Goal: Navigation & Orientation: Find specific page/section

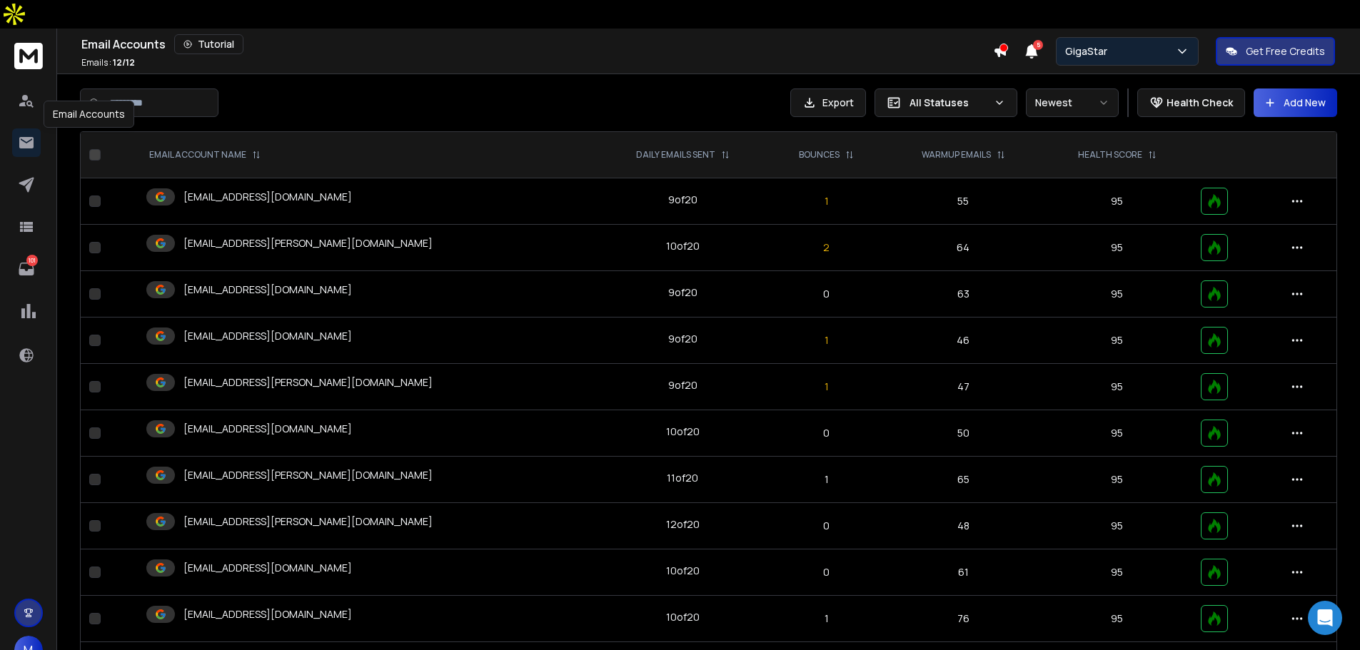
click at [1140, 44] on div "GigaStar" at bounding box center [1127, 51] width 124 height 14
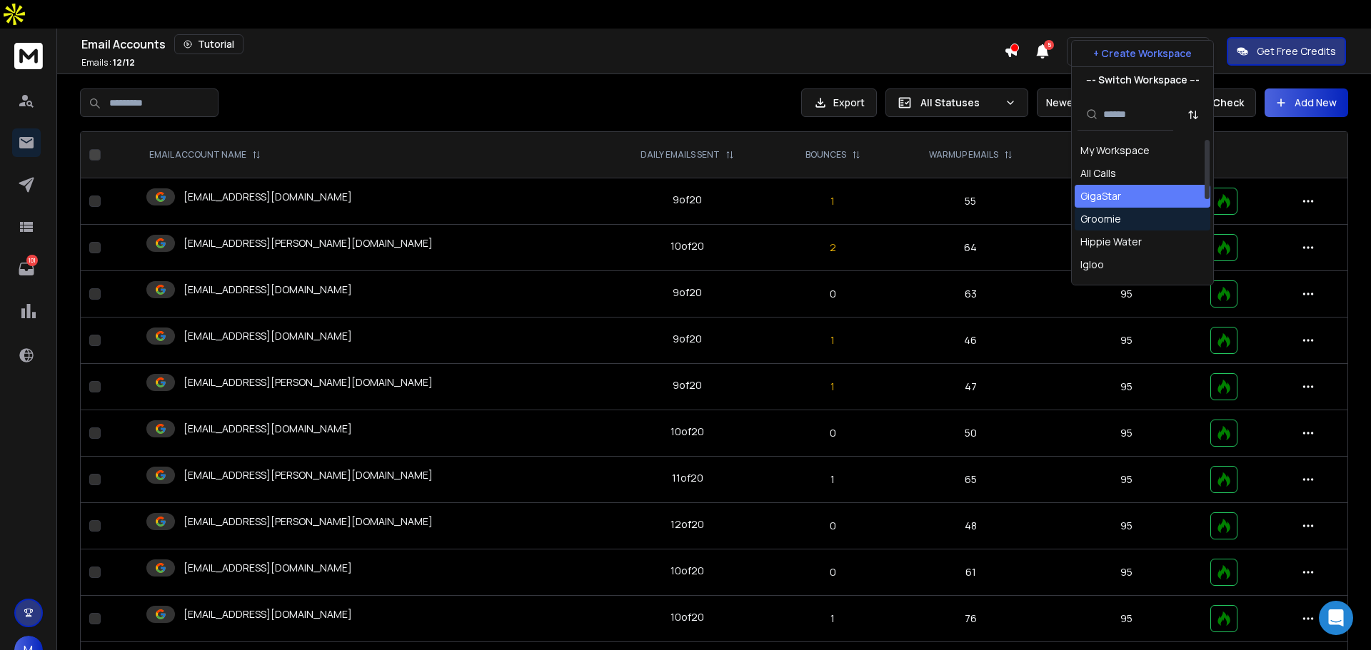
click at [1129, 220] on div "Groomie" at bounding box center [1142, 219] width 136 height 23
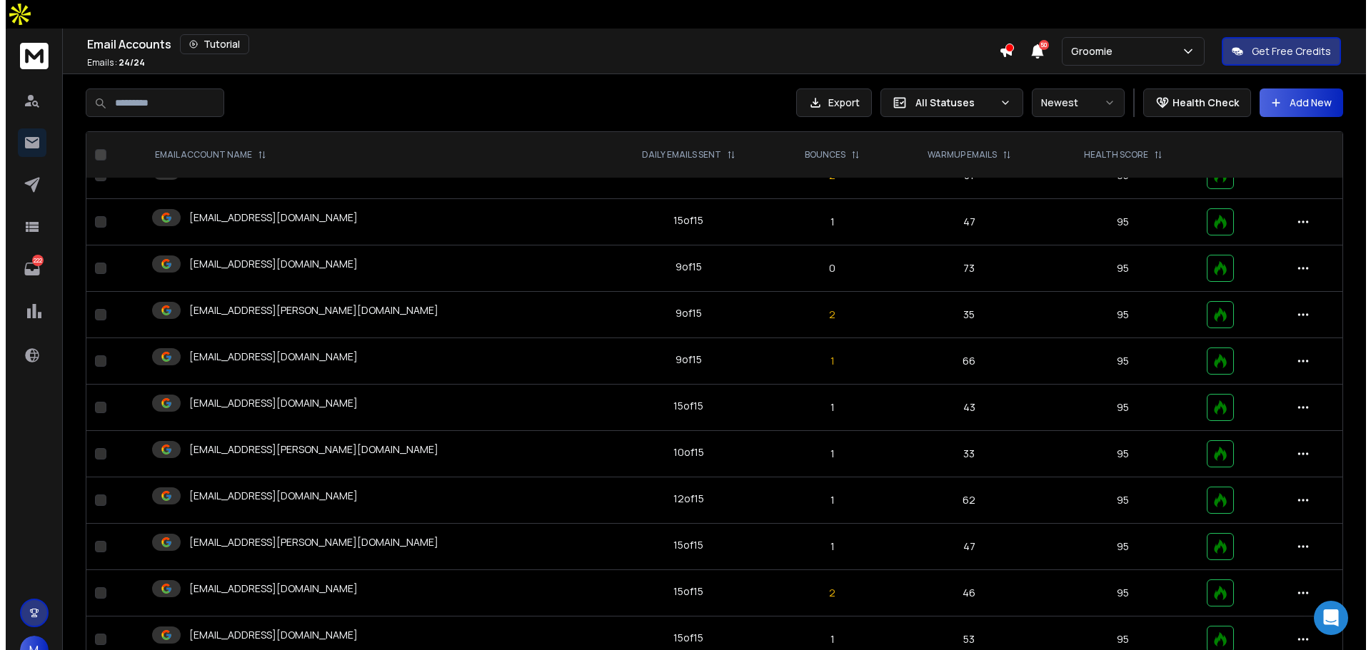
scroll to position [136, 0]
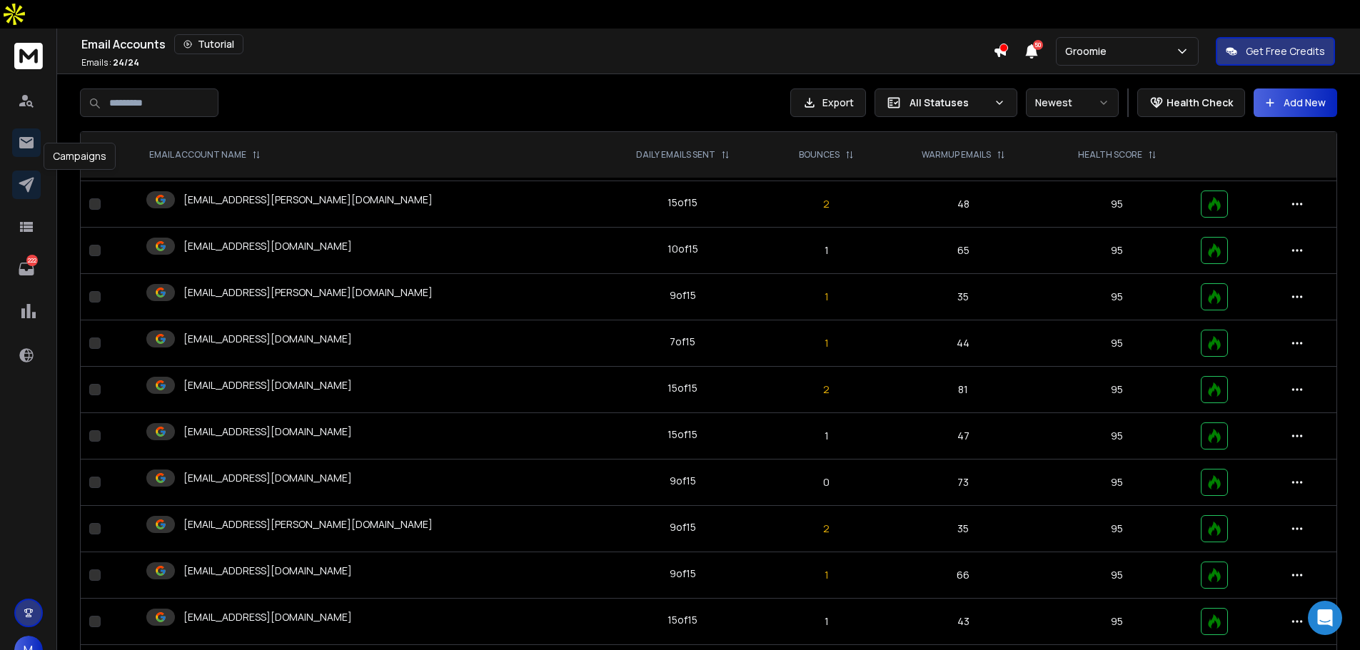
click at [22, 171] on link at bounding box center [26, 185] width 29 height 29
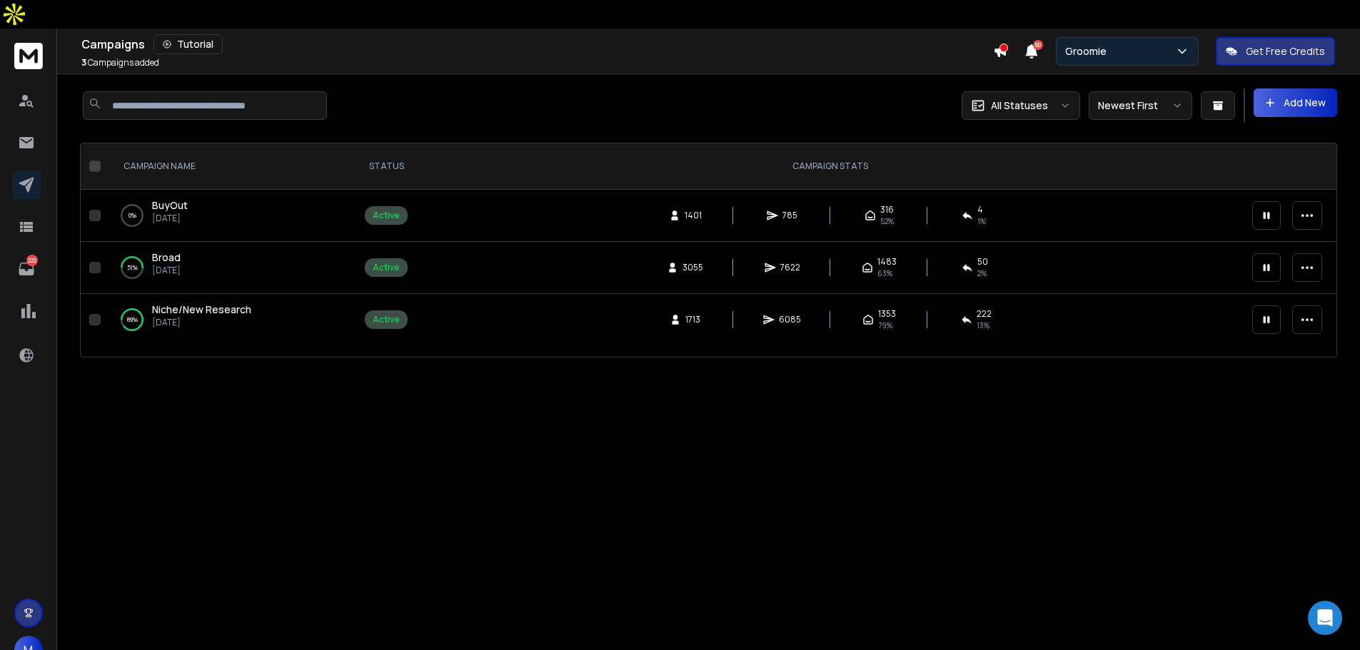
click at [1151, 44] on div "Groomie" at bounding box center [1127, 51] width 124 height 14
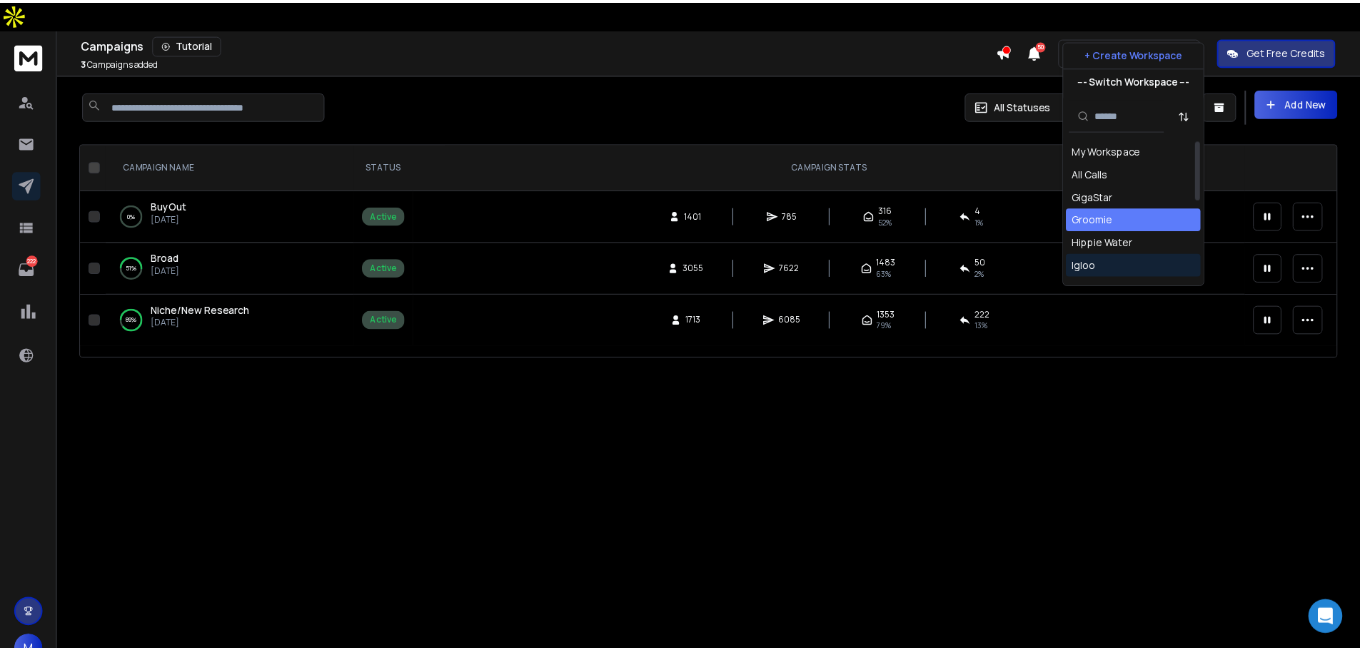
scroll to position [200, 0]
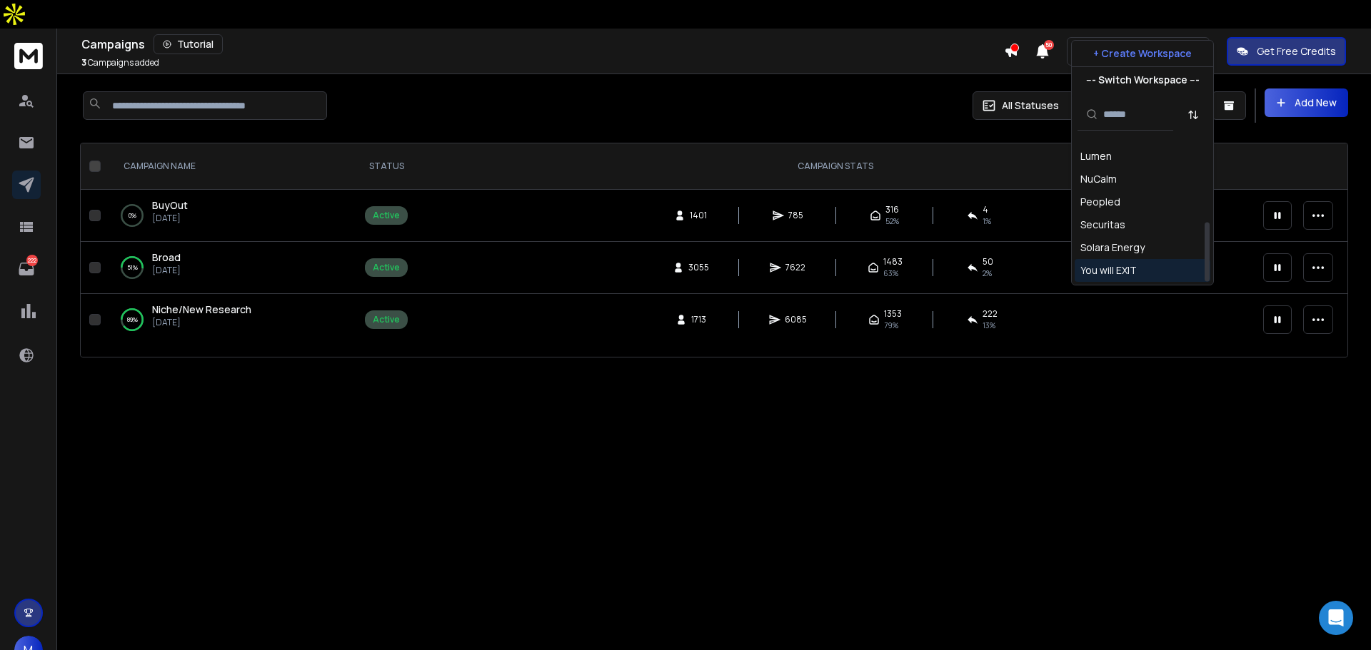
click at [1136, 265] on div "You will EXIT" at bounding box center [1142, 270] width 136 height 23
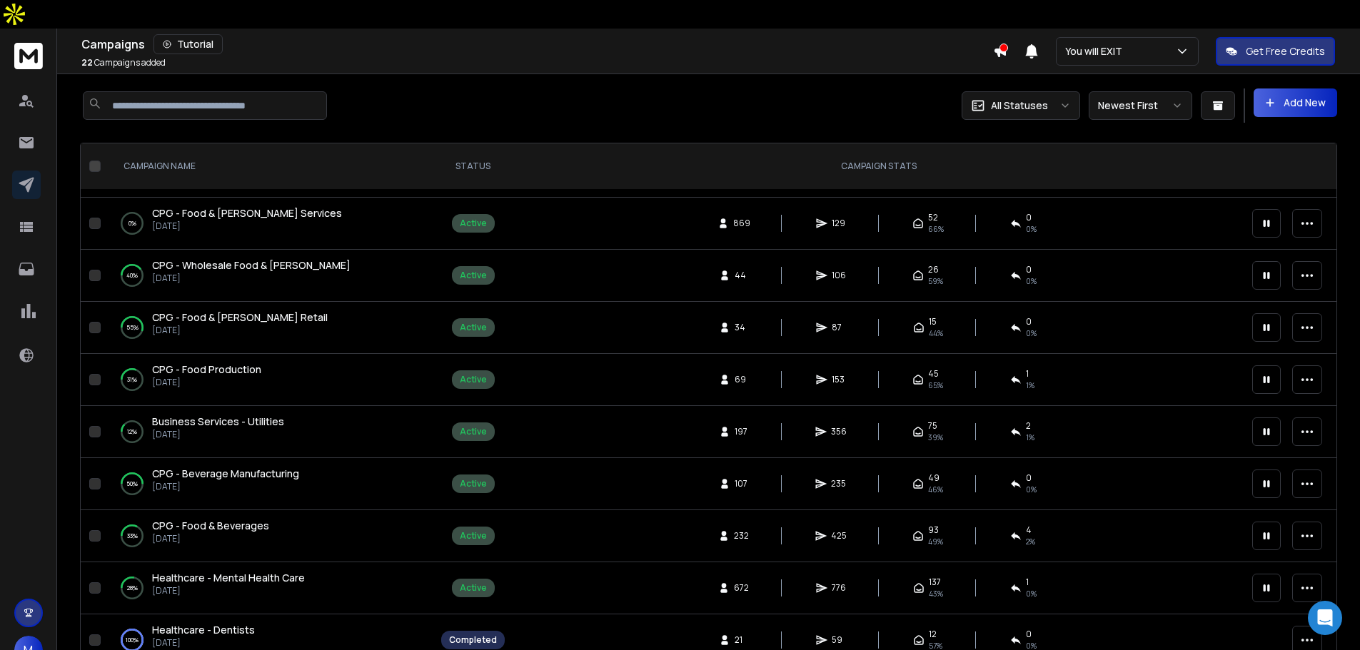
scroll to position [669, 0]
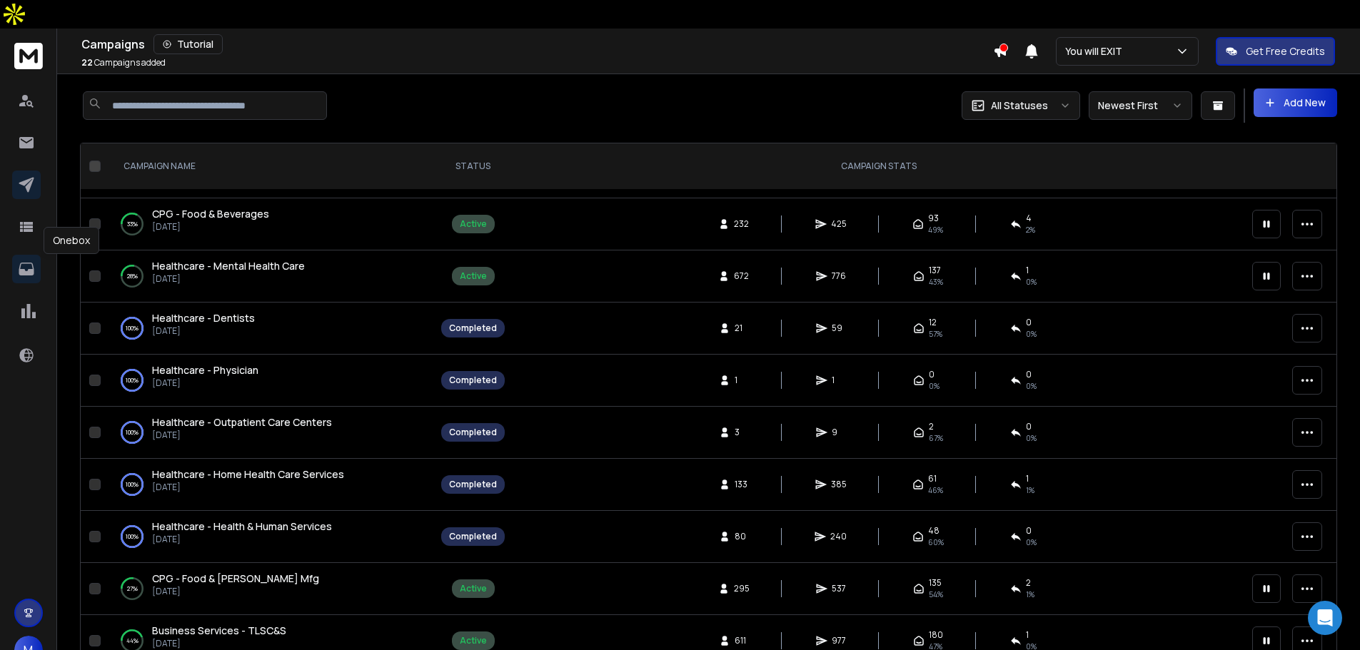
click at [34, 261] on icon at bounding box center [26, 269] width 17 height 17
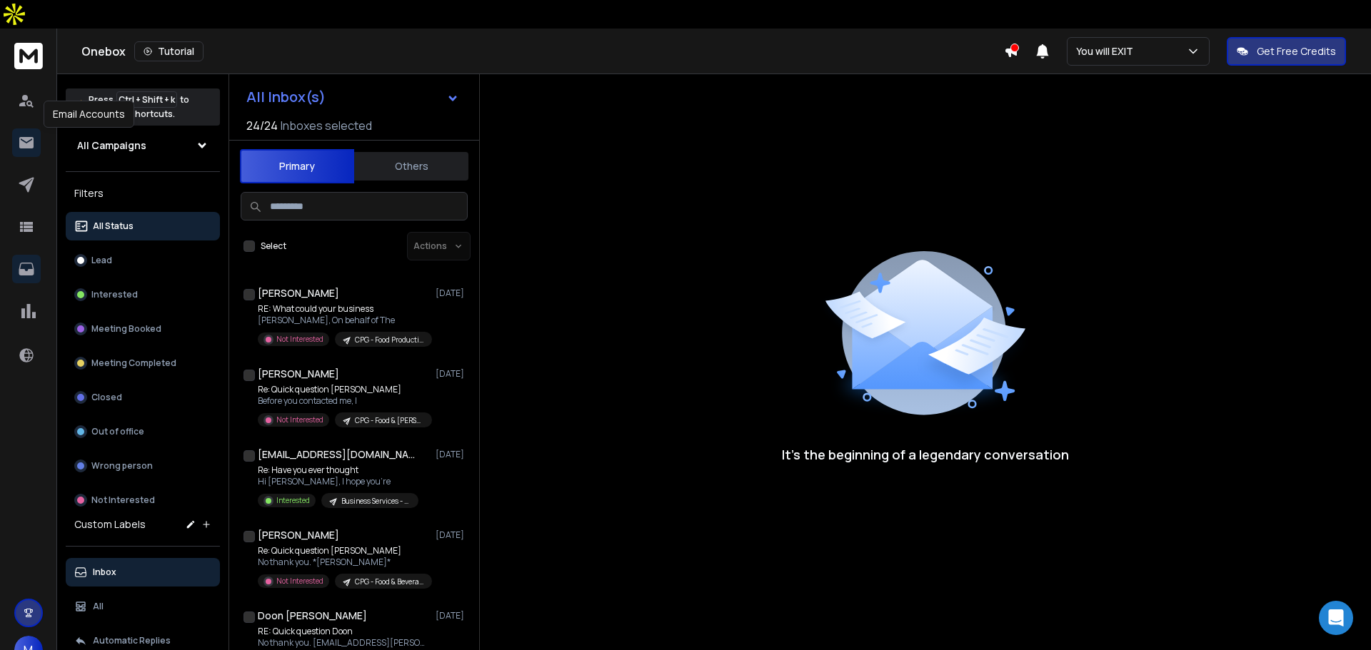
click at [27, 137] on icon at bounding box center [26, 142] width 14 height 11
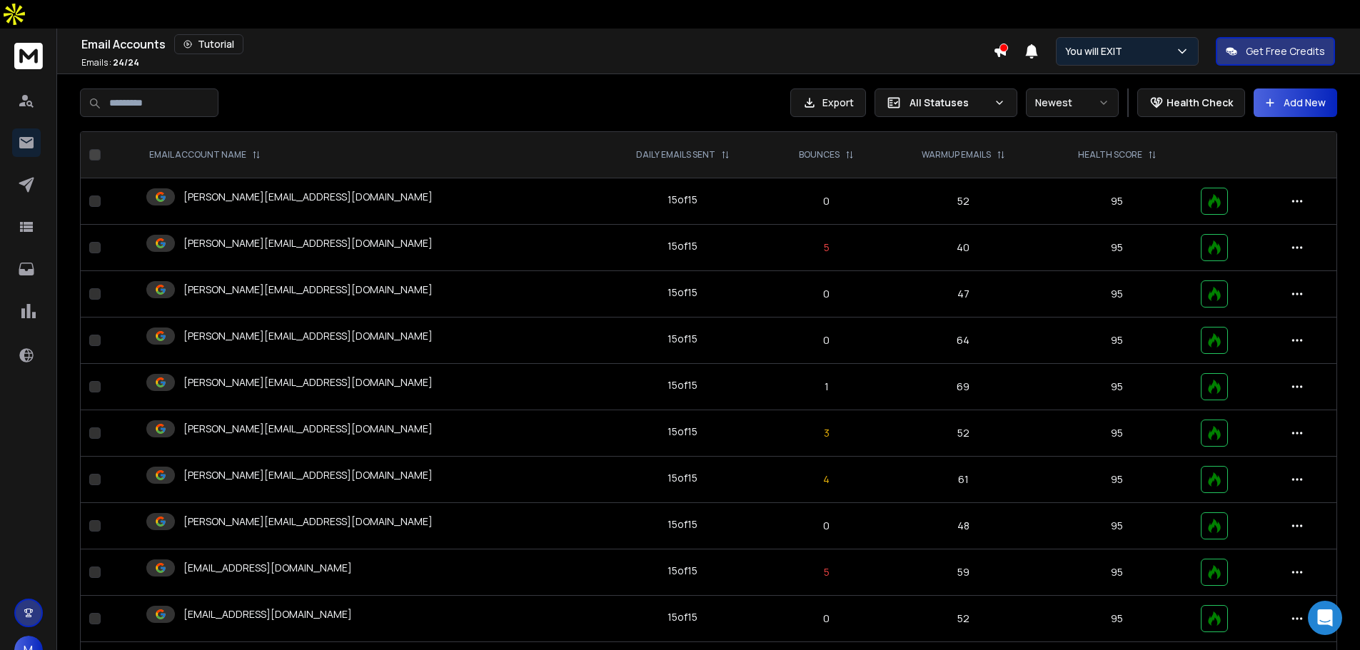
click at [1161, 37] on button "You will EXIT" at bounding box center [1127, 51] width 143 height 29
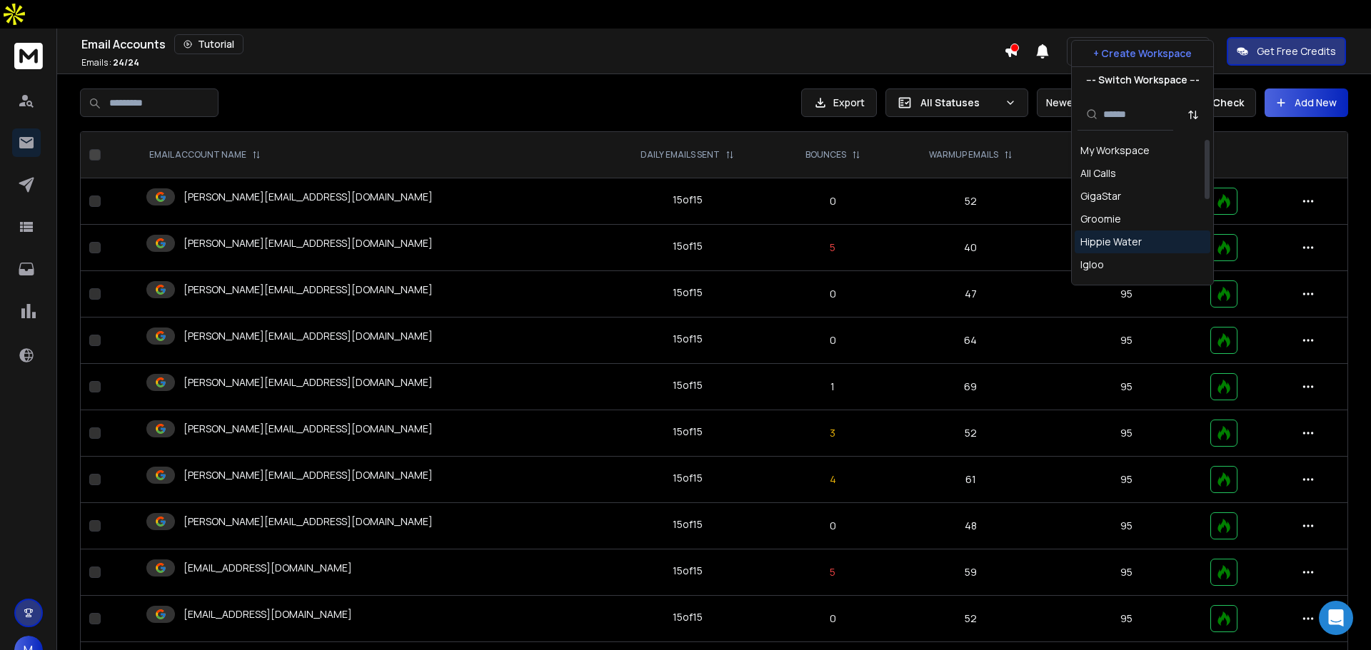
click at [1126, 246] on div "Hippie Water" at bounding box center [1110, 242] width 61 height 14
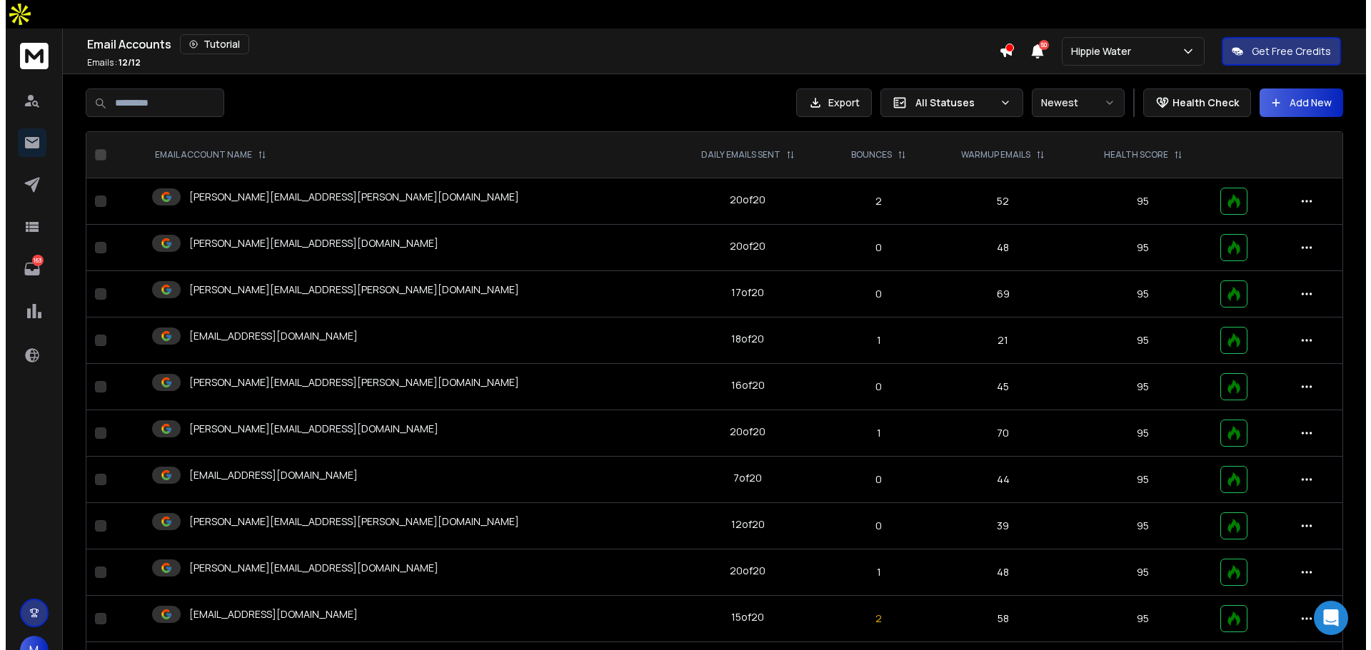
scroll to position [79, 0]
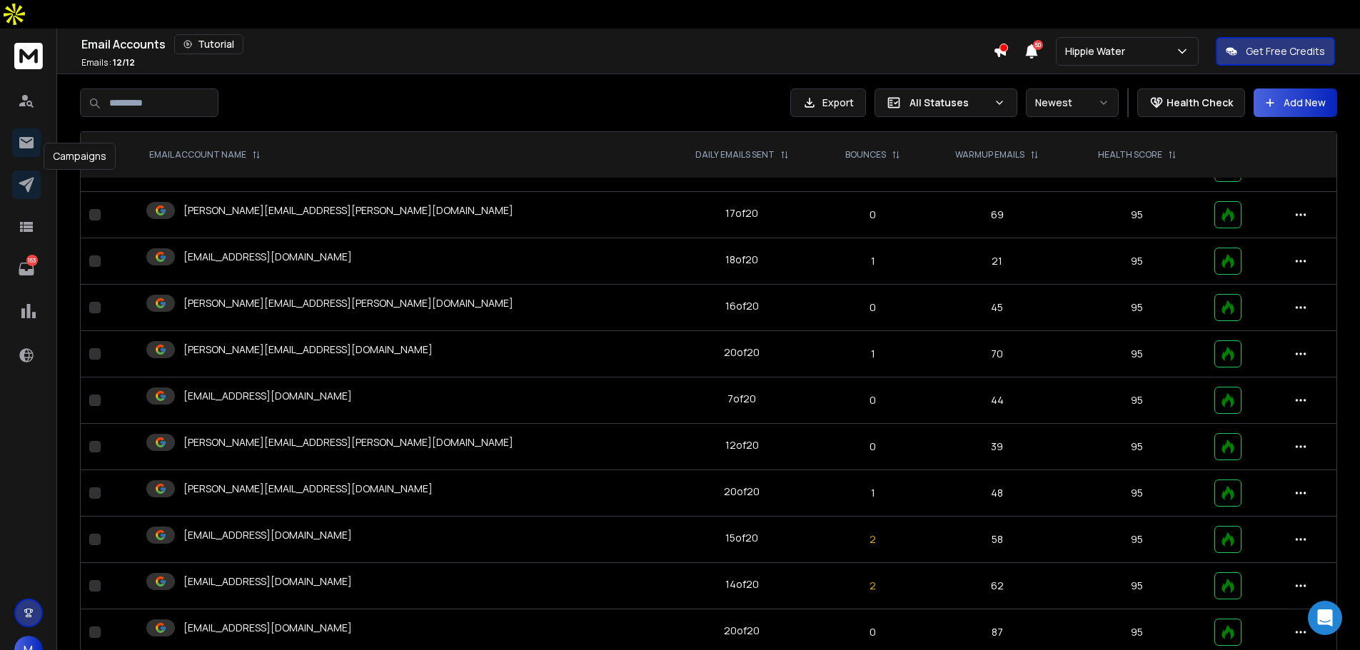
click at [30, 178] on icon at bounding box center [26, 185] width 15 height 15
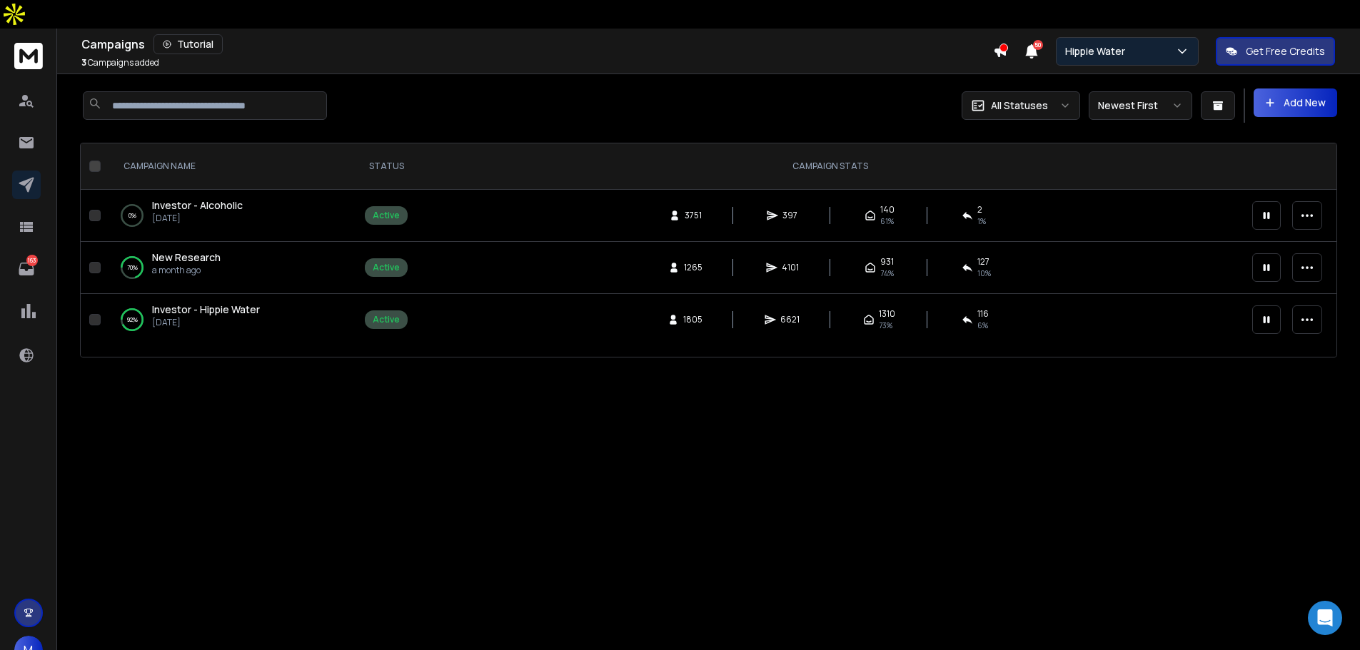
click at [1146, 44] on div "Hippie Water" at bounding box center [1127, 51] width 124 height 14
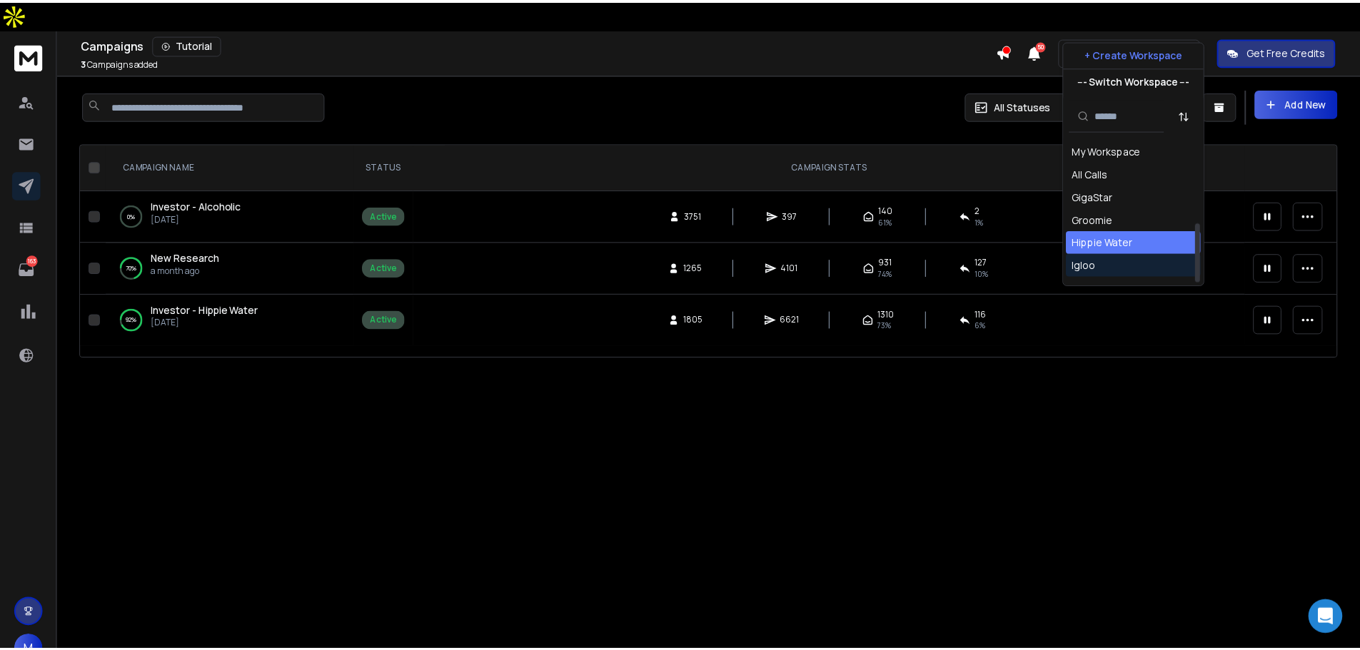
scroll to position [200, 0]
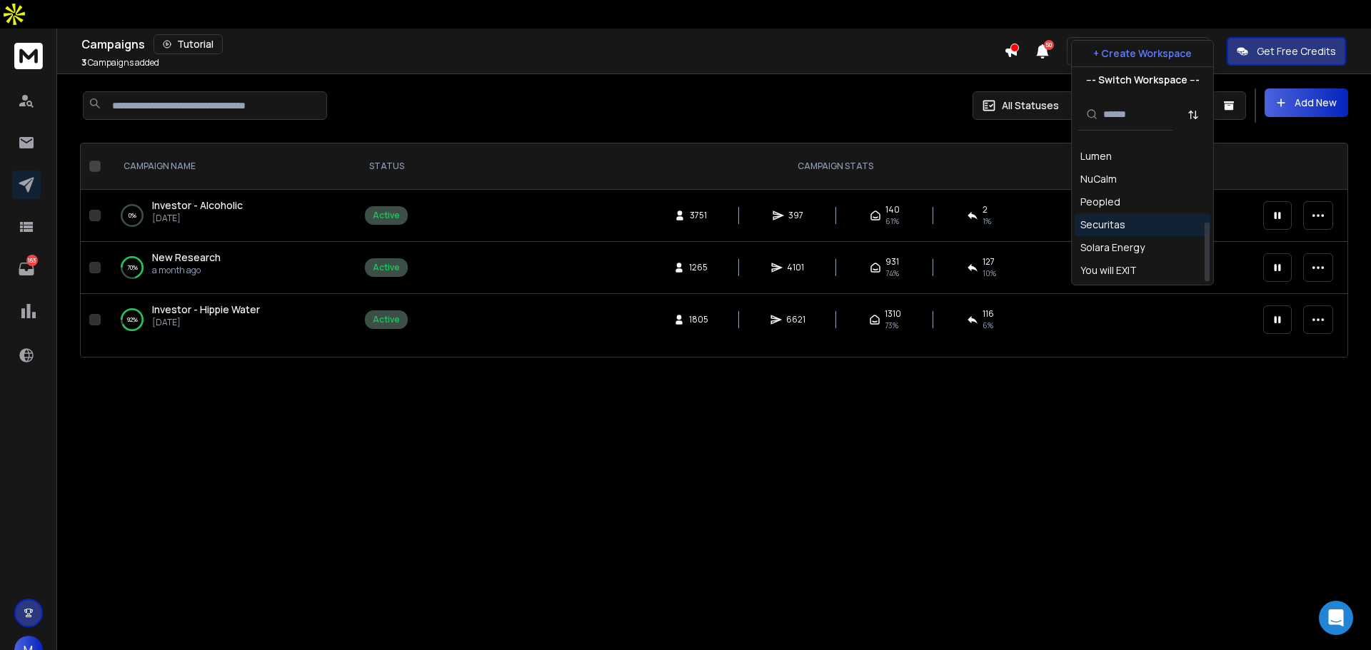
click at [1141, 228] on div "Securitas" at bounding box center [1142, 224] width 136 height 23
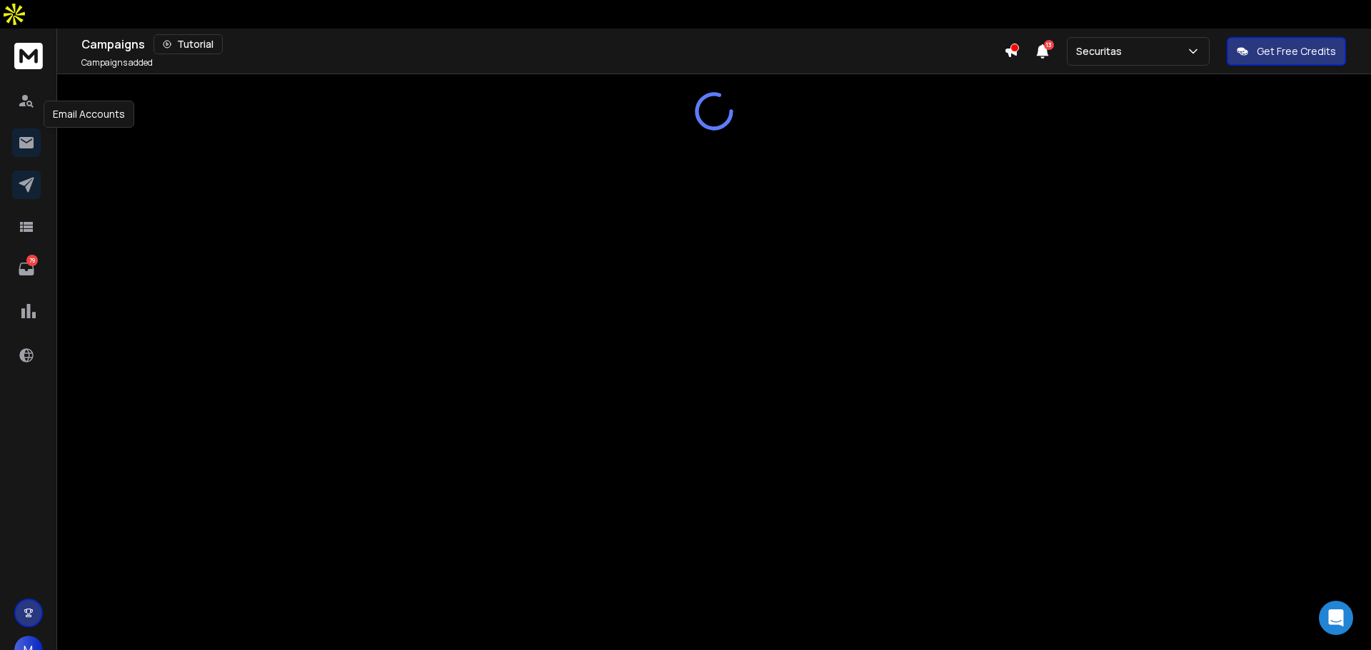
click at [22, 137] on icon at bounding box center [26, 142] width 14 height 11
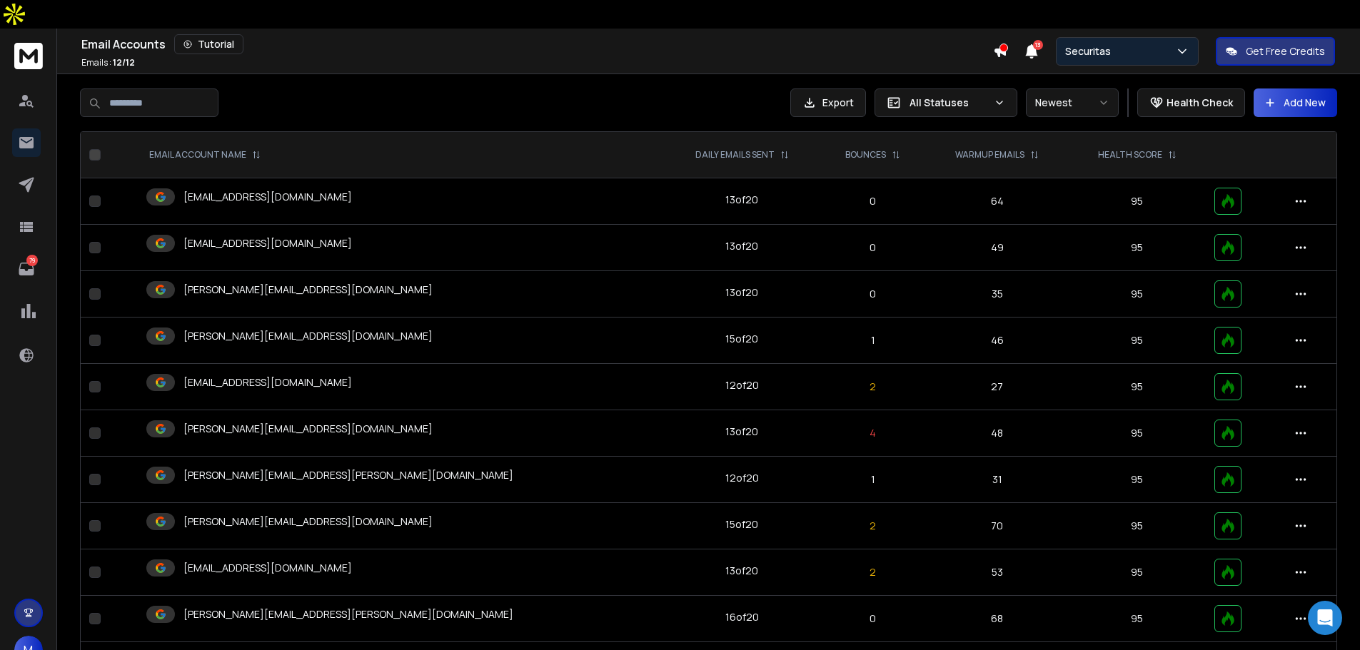
click at [1165, 44] on div "Securitas" at bounding box center [1127, 51] width 124 height 14
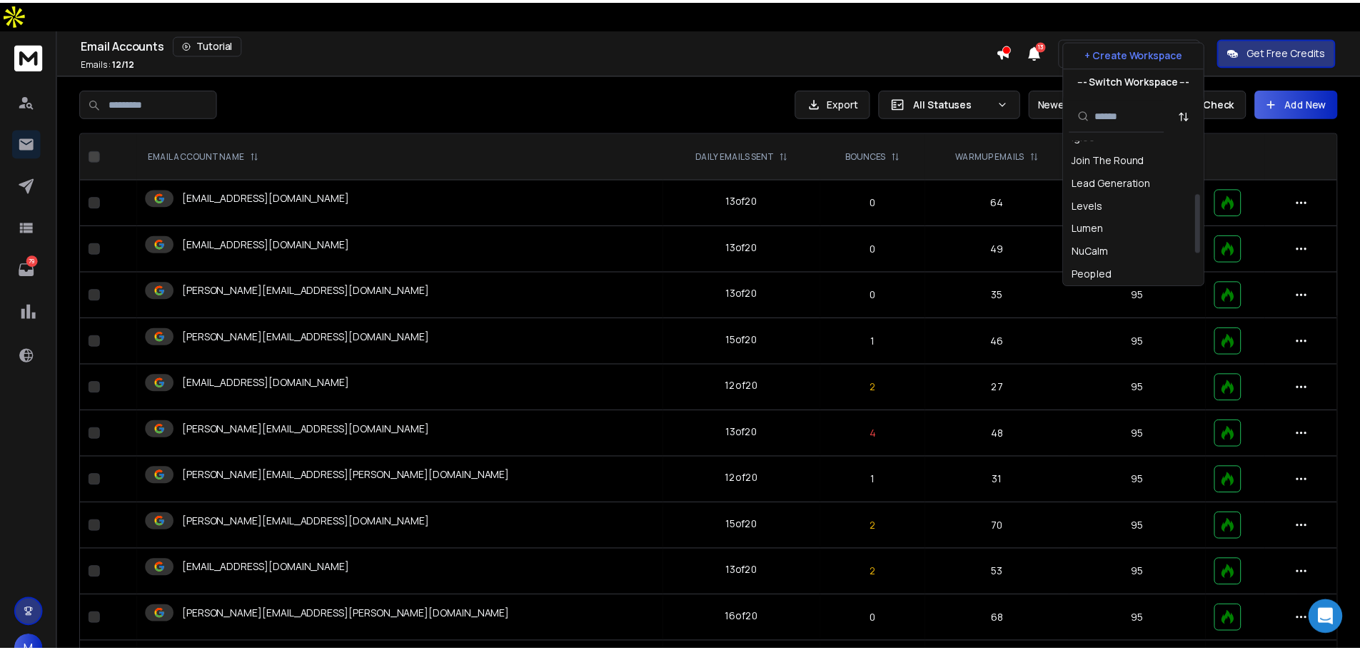
scroll to position [57, 0]
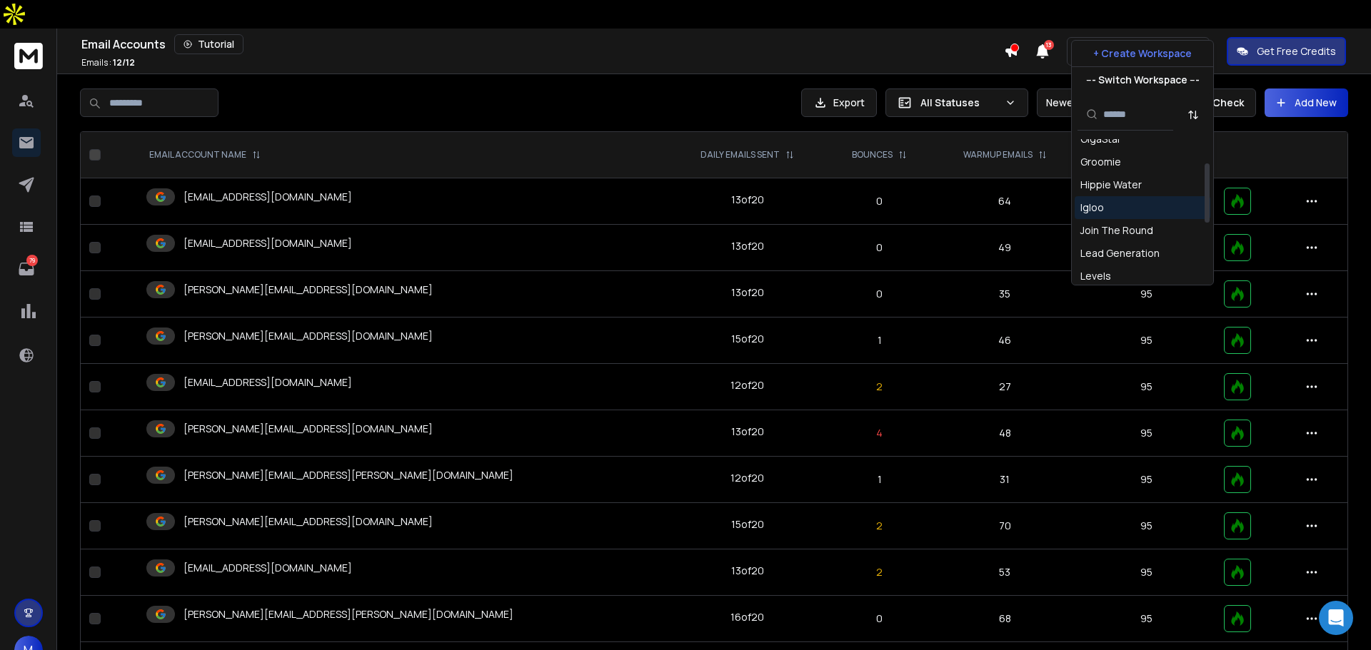
click at [1105, 215] on div "Igloo" at bounding box center [1142, 207] width 136 height 23
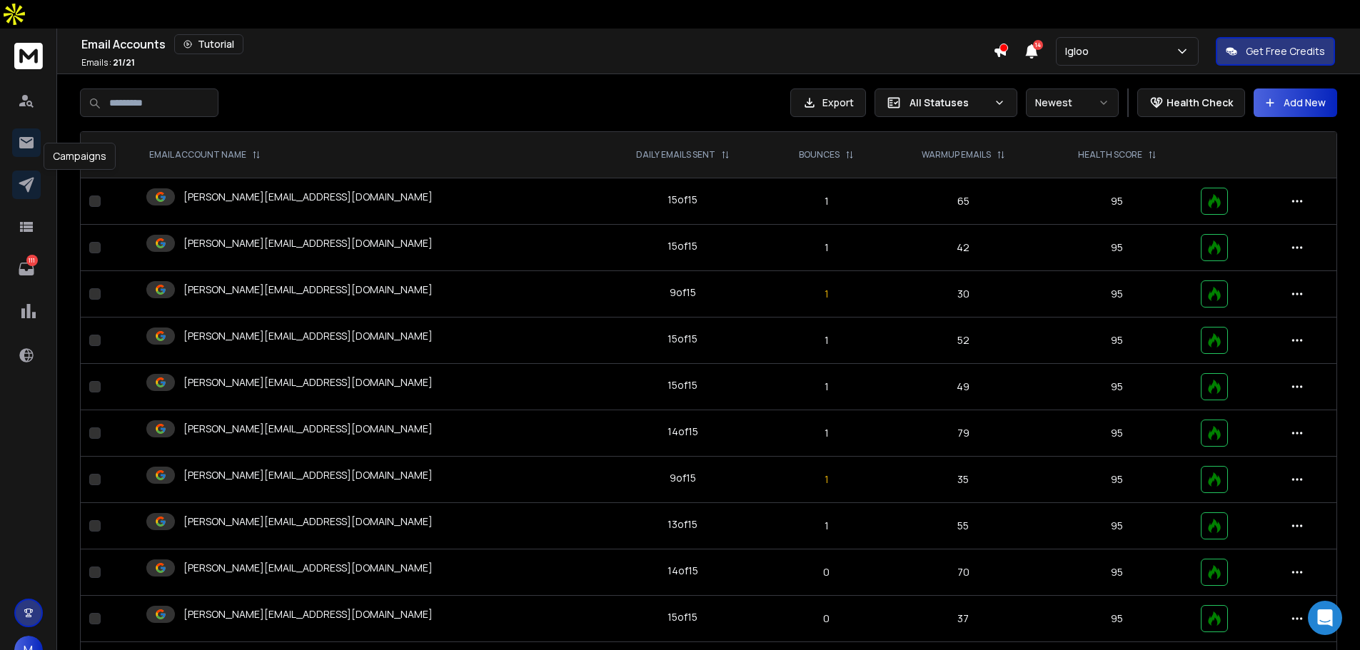
click at [21, 176] on icon at bounding box center [26, 184] width 17 height 17
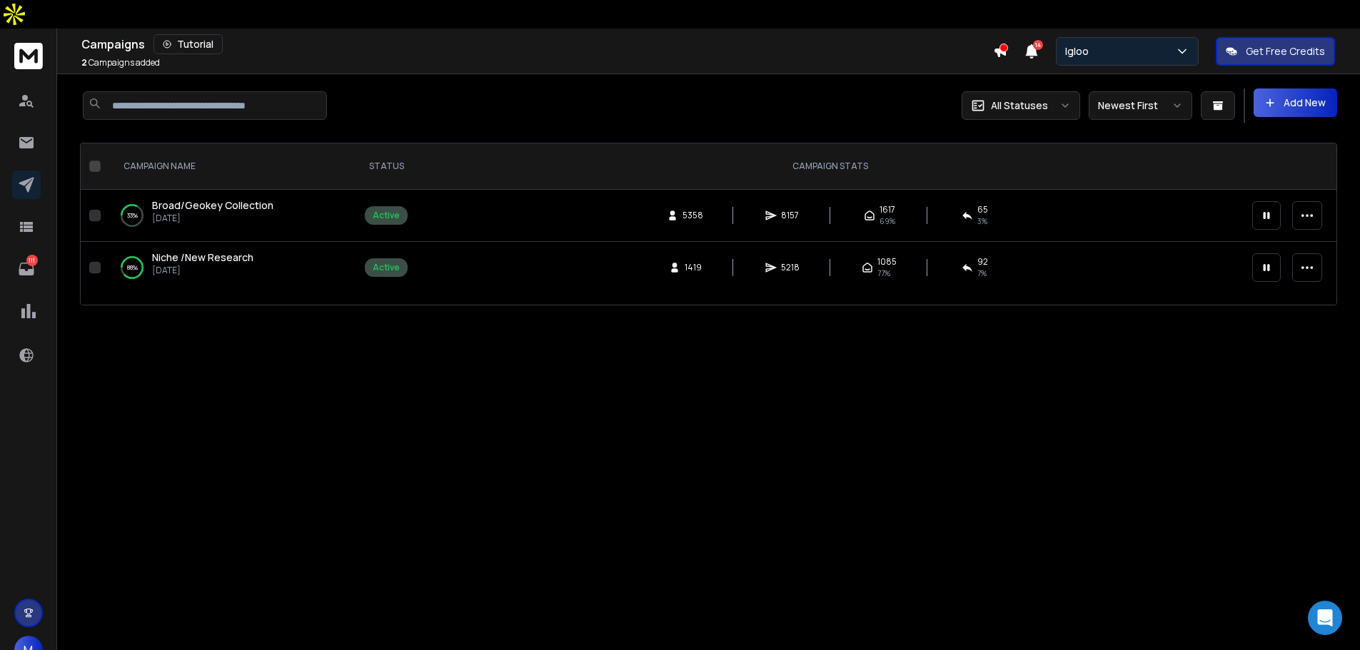
click at [1159, 37] on button "Igloo" at bounding box center [1127, 51] width 143 height 29
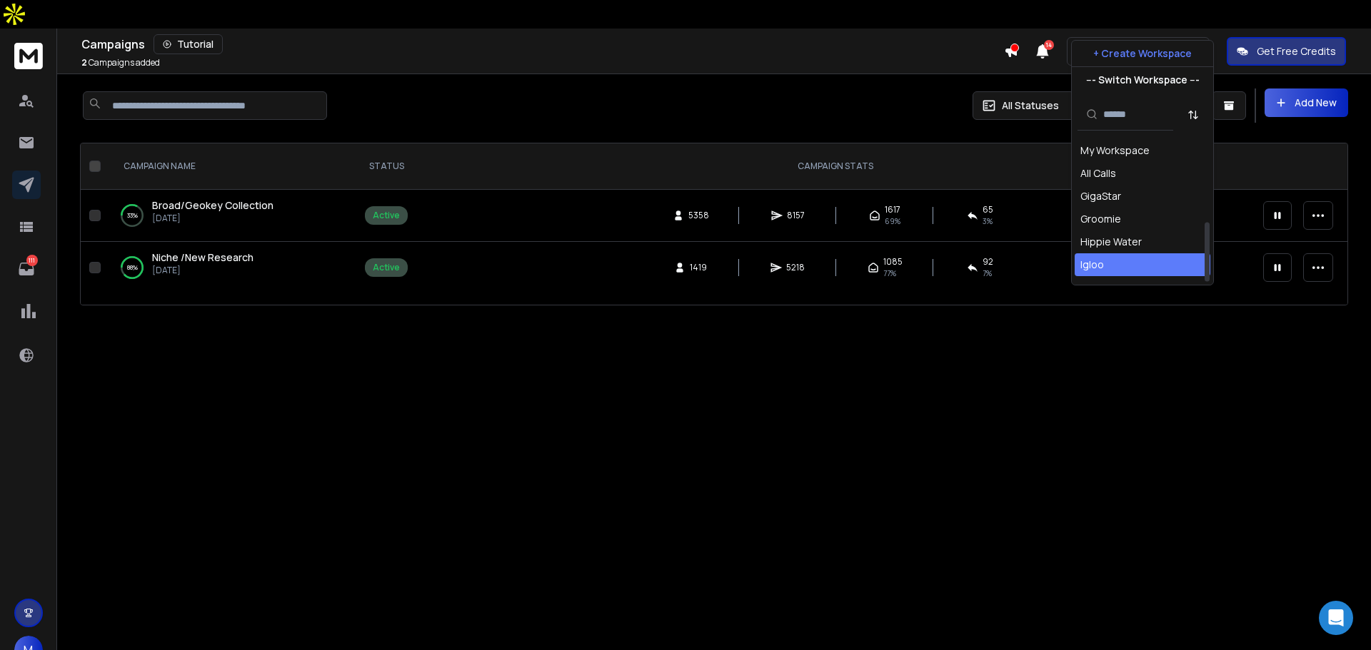
scroll to position [200, 0]
